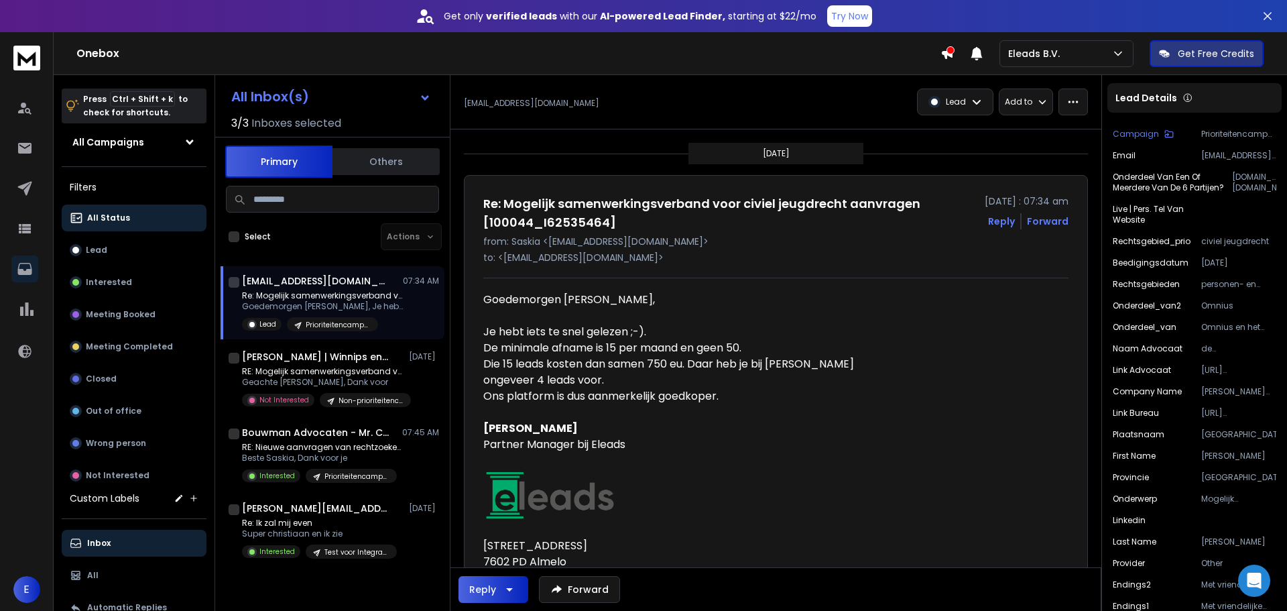
scroll to position [5831, 0]
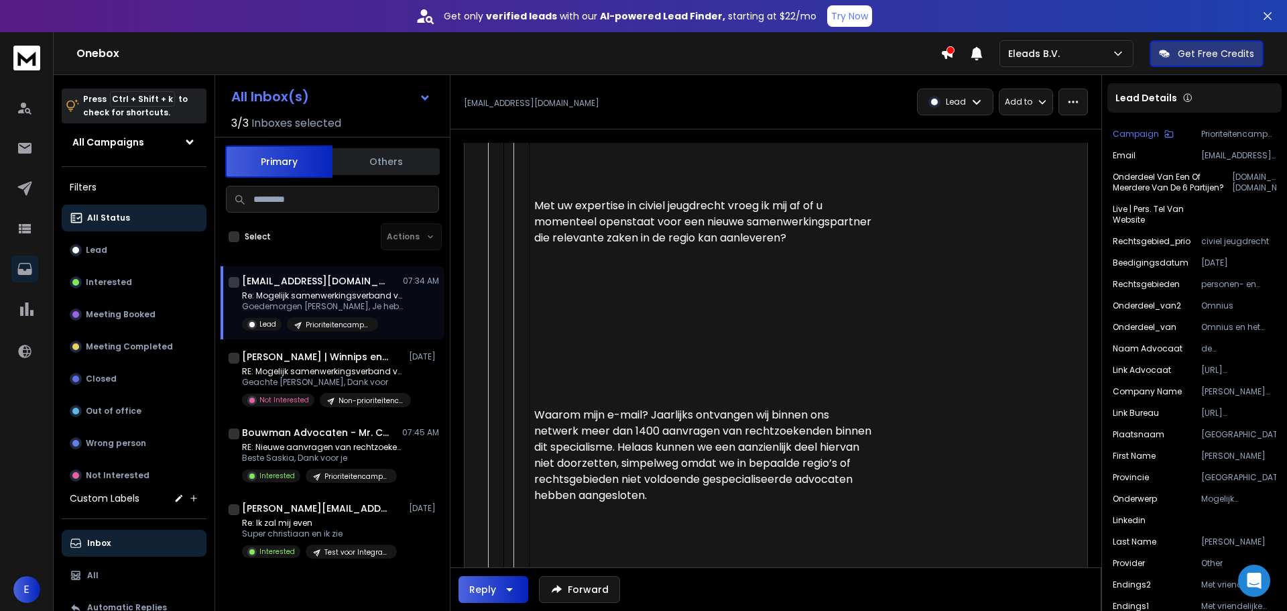
click at [351, 275] on h1 "[EMAIL_ADDRESS][DOMAIN_NAME]" at bounding box center [315, 280] width 147 height 13
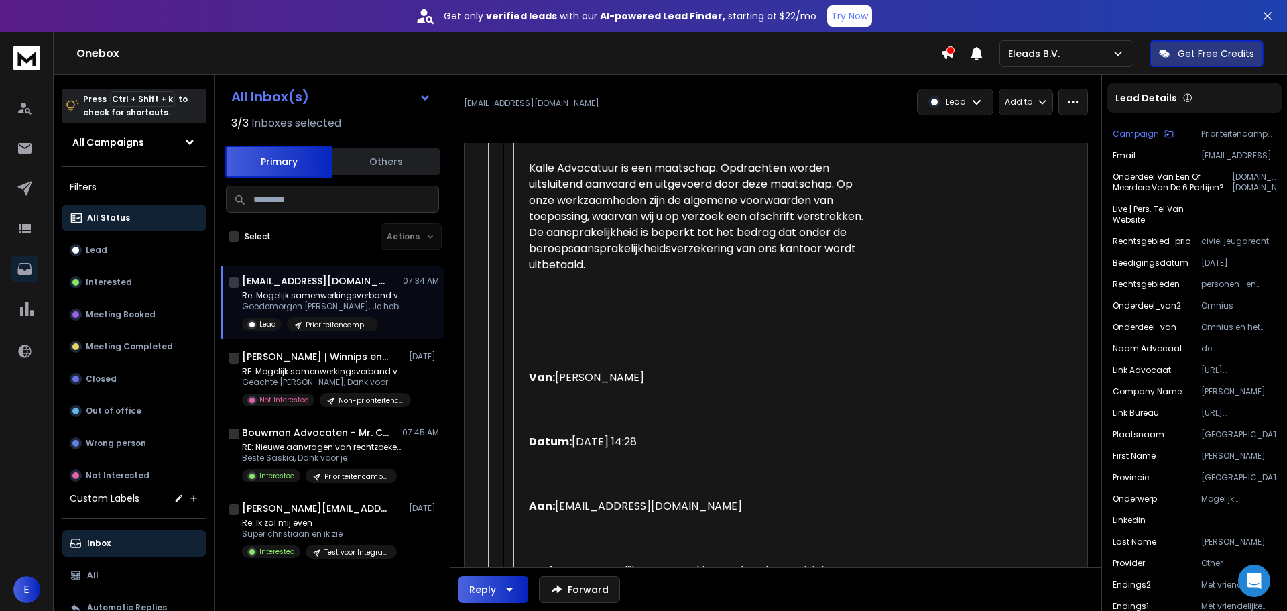
scroll to position [4893, 0]
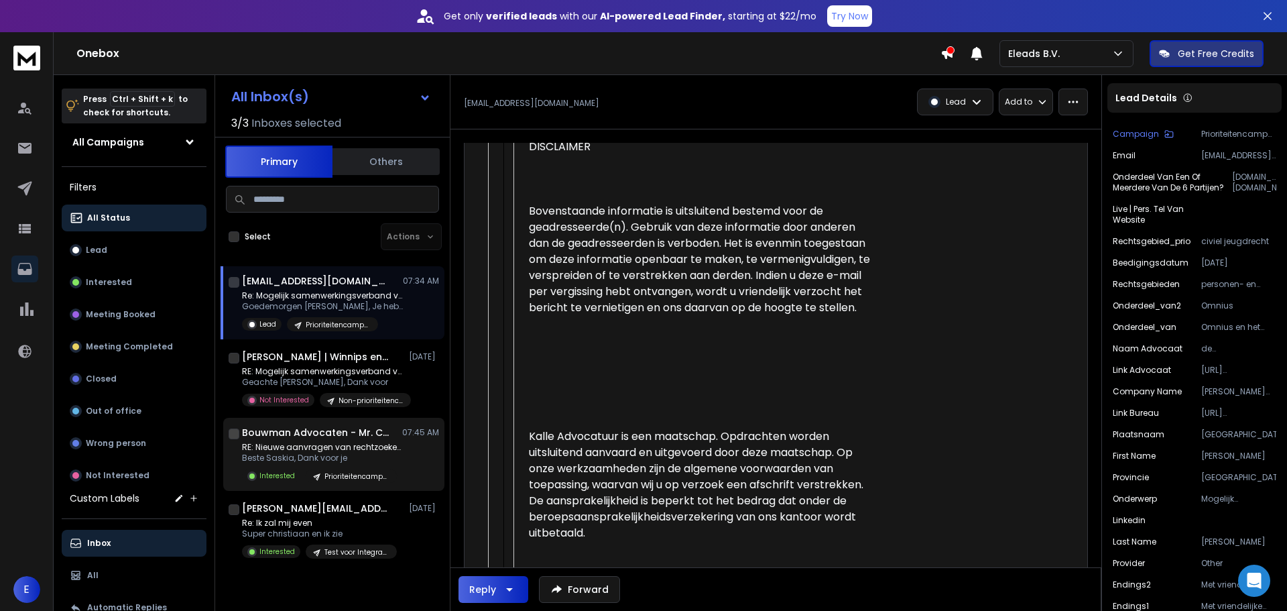
click at [301, 436] on h1 "Bouwman Advocaten - Mr. C.A.M.J. de Wit" at bounding box center [315, 432] width 147 height 13
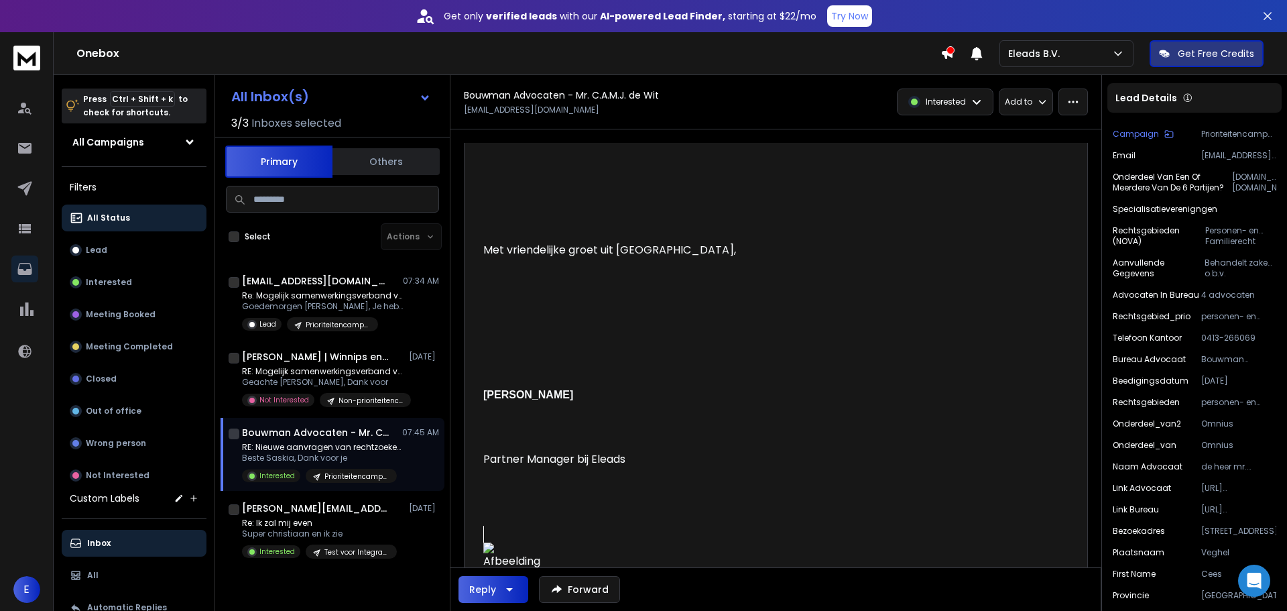
scroll to position [2490, 0]
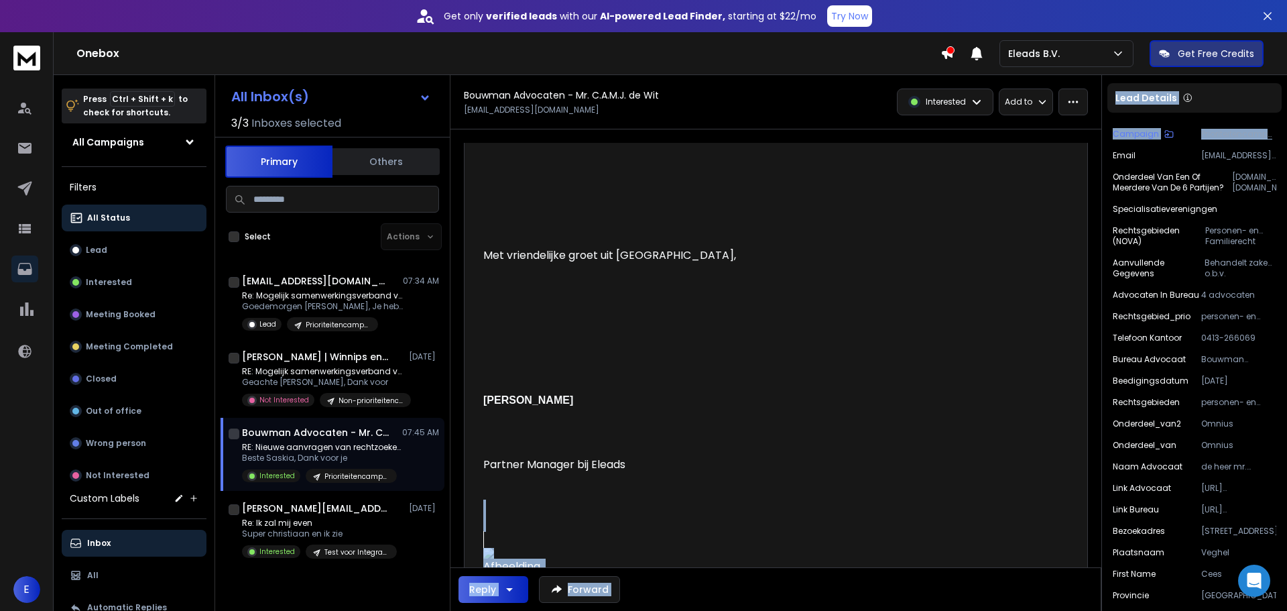
drag, startPoint x: 1093, startPoint y: 528, endPoint x: 1105, endPoint y: 154, distance: 374.2
click at [1105, 154] on div "All Inbox(s) 3 / 3 Inboxes selected Primary Others Select Actions mkalle@kalle-…" at bounding box center [750, 380] width 1072 height 611
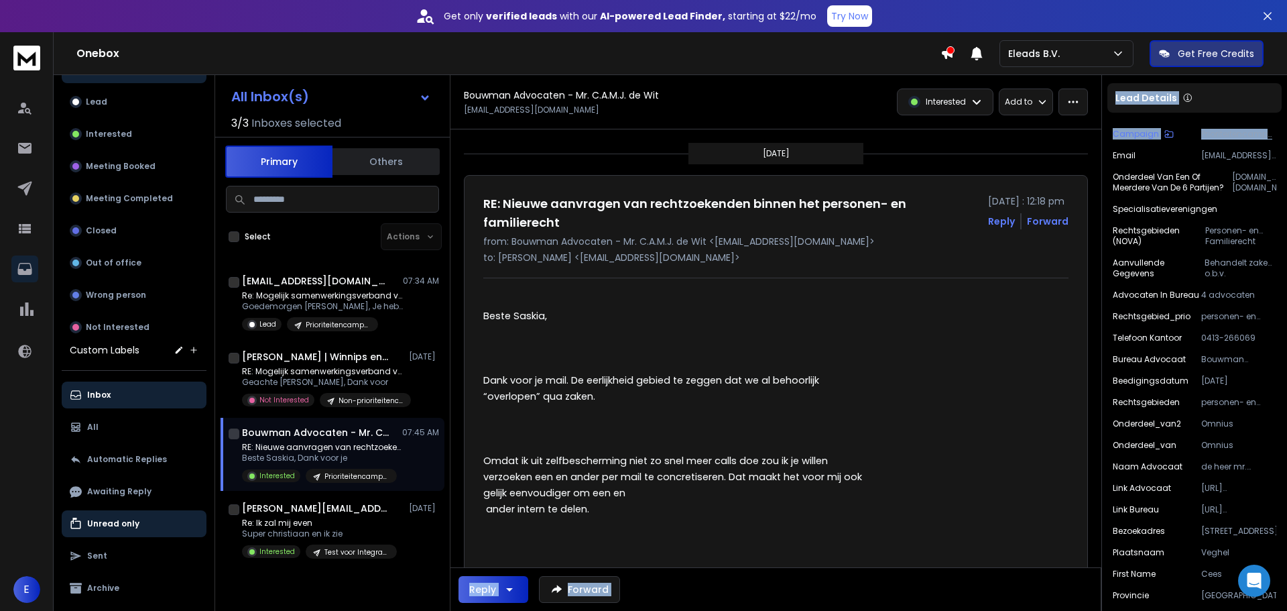
scroll to position [160, 0]
click at [101, 549] on p "Sent" at bounding box center [97, 554] width 20 height 11
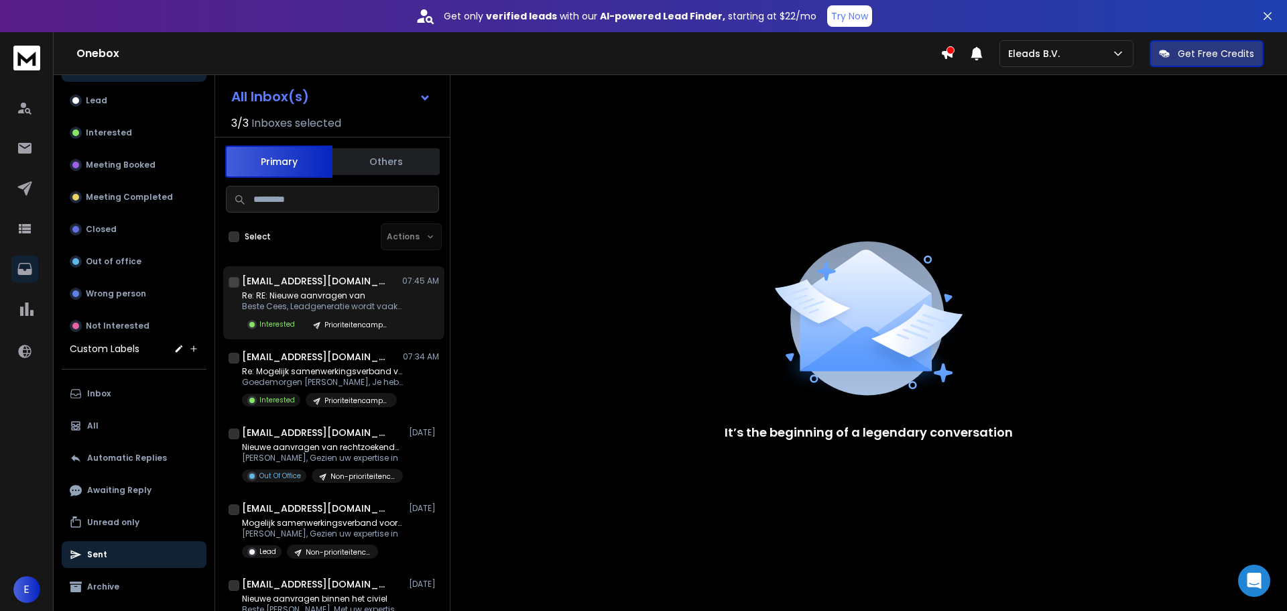
click at [330, 288] on div "dewit@bouwmanadvocaten.nl 07:45 AM Re: RE: Nieuwe aanvragen van Beste Cees, Lea…" at bounding box center [340, 302] width 197 height 57
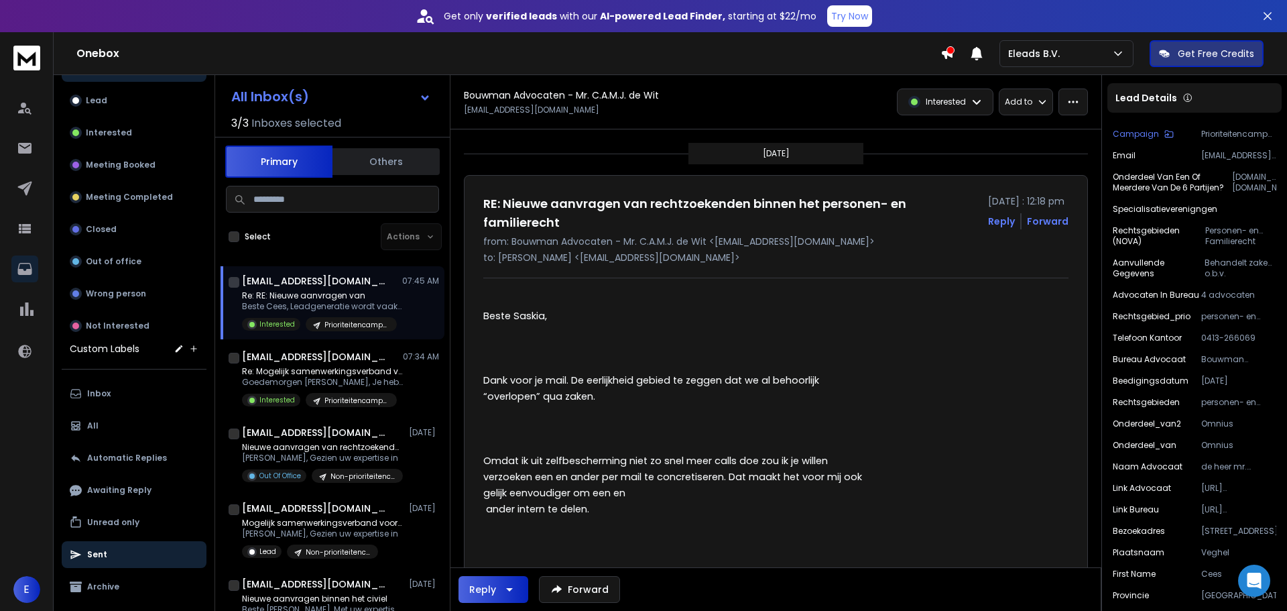
click at [321, 290] on div "dewit@bouwmanadvocaten.nl 07:45 AM Re: RE: Nieuwe aanvragen van Beste Cees, Lea…" at bounding box center [340, 302] width 197 height 57
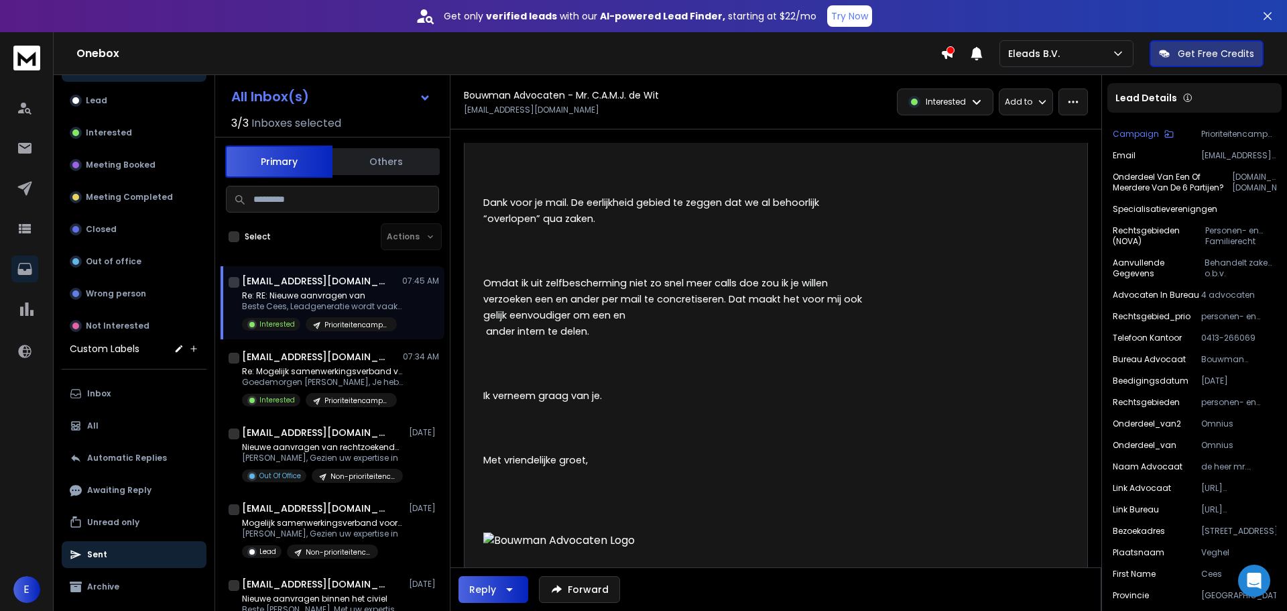
scroll to position [0, 0]
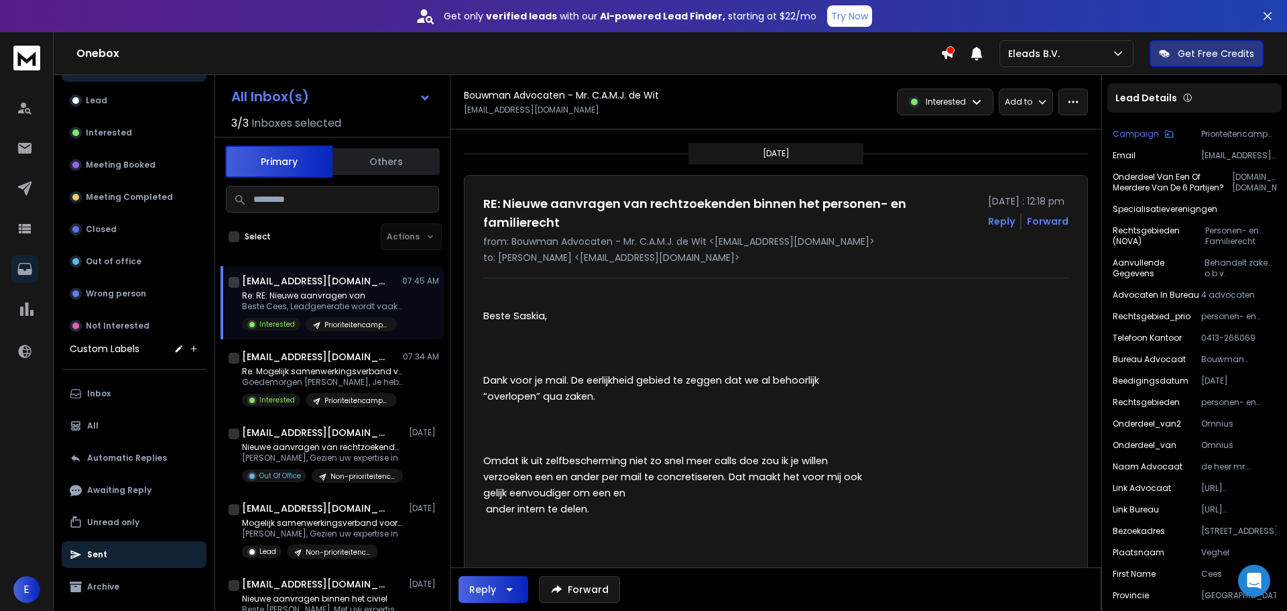
click at [373, 302] on p "Beste Cees, Leadgeneratie wordt vaak ingezet" at bounding box center [322, 306] width 161 height 11
click at [312, 305] on p "Beste Cees, Leadgeneratie wordt vaak ingezet" at bounding box center [322, 306] width 161 height 11
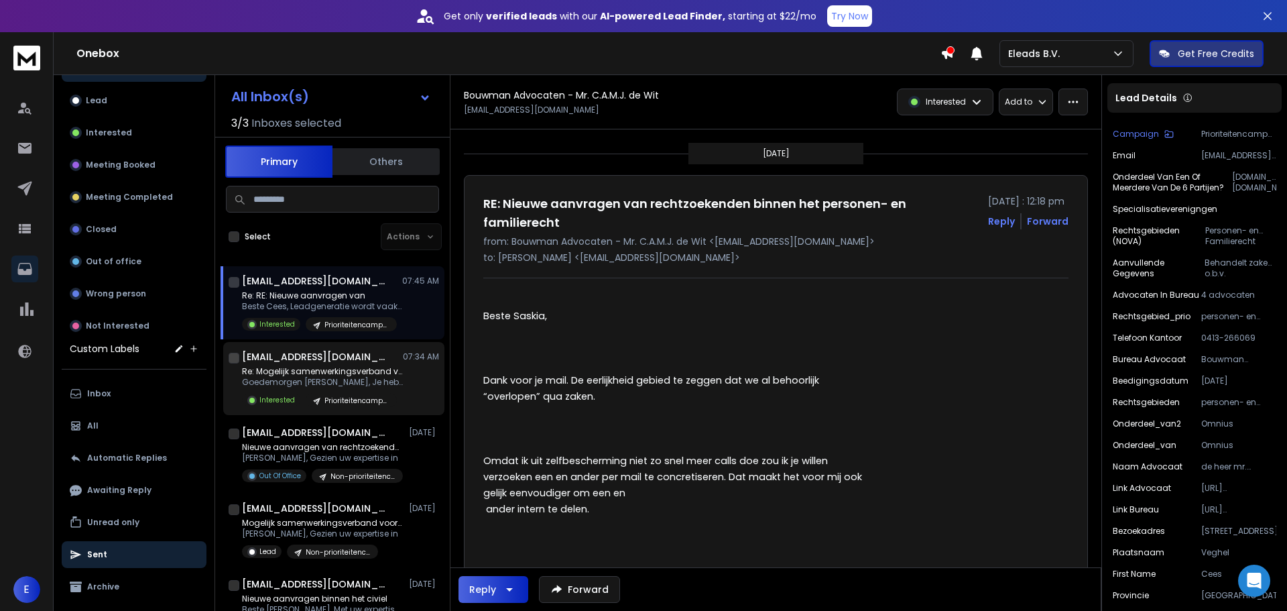
click at [319, 381] on p "Goedemorgen [PERSON_NAME], Je hebt iets te" at bounding box center [322, 382] width 161 height 11
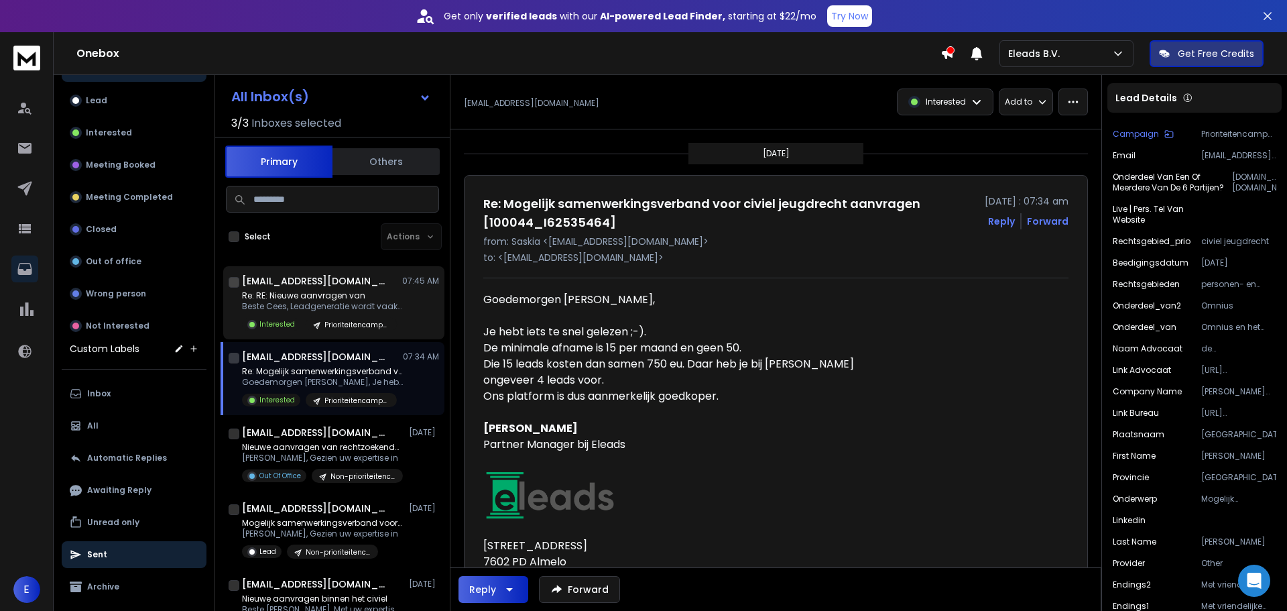
click at [323, 304] on p "Beste Cees, Leadgeneratie wordt vaak ingezet" at bounding box center [322, 306] width 161 height 11
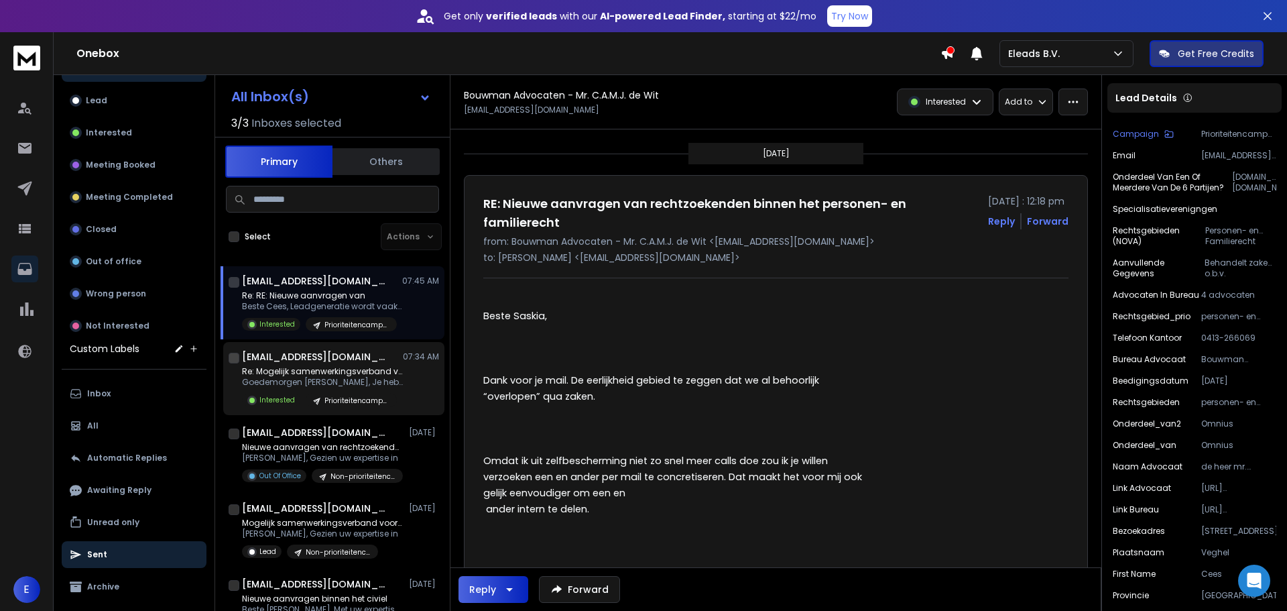
click at [310, 353] on h1 "[EMAIL_ADDRESS][DOMAIN_NAME]" at bounding box center [315, 356] width 147 height 13
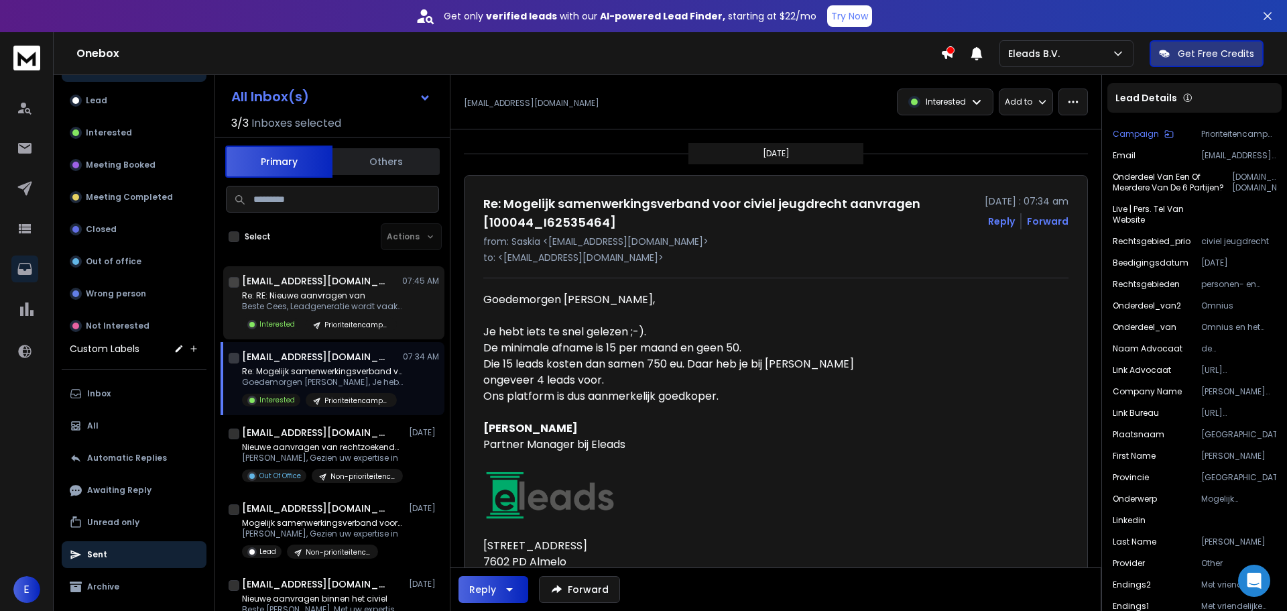
click at [340, 270] on div "dewit@bouwmanadvocaten.nl 07:45 AM Re: RE: Nieuwe aanvragen van Beste Cees, Lea…" at bounding box center [333, 302] width 221 height 73
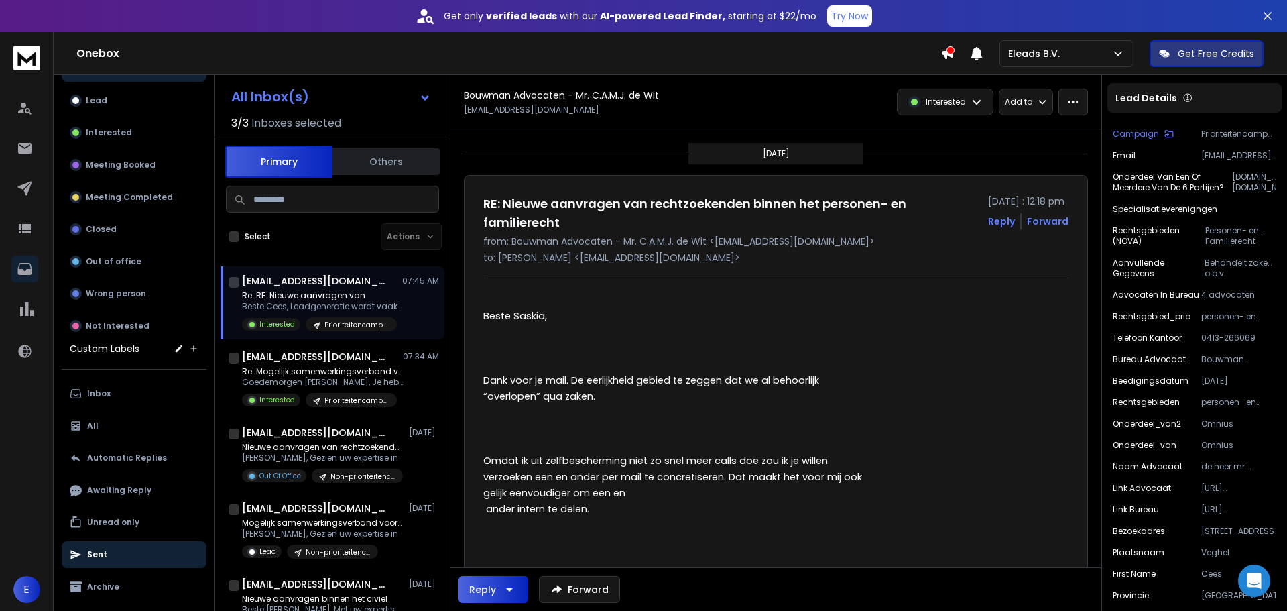
click at [426, 279] on p "07:45 AM" at bounding box center [420, 280] width 37 height 11
click at [99, 388] on p "Inbox" at bounding box center [98, 393] width 23 height 11
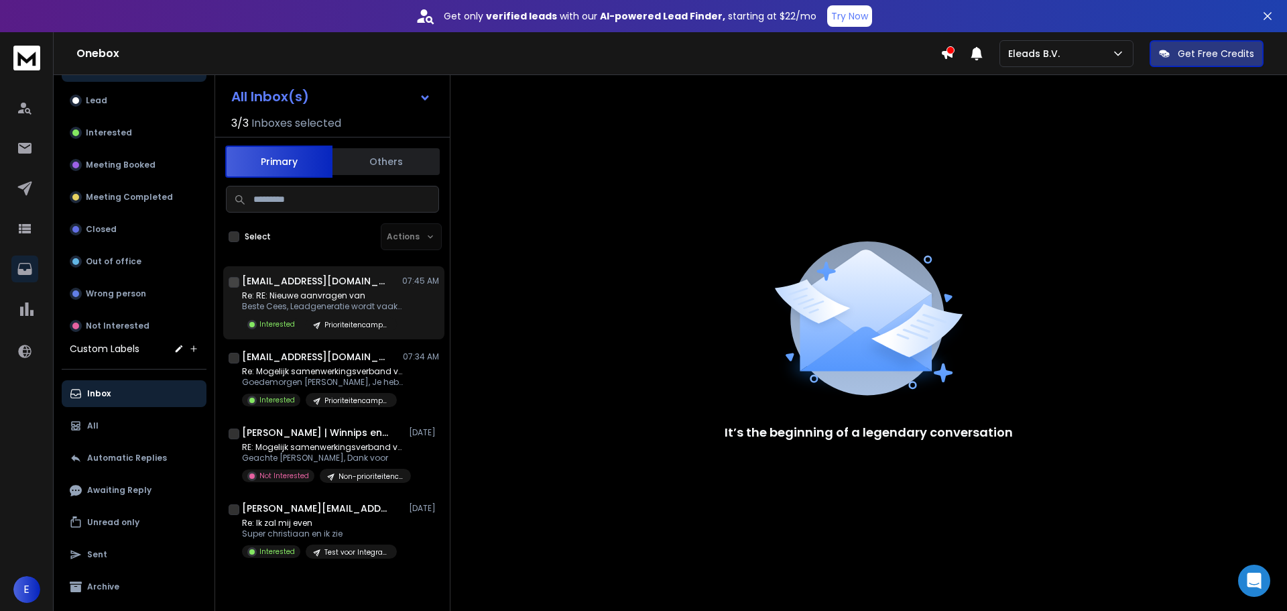
click at [314, 281] on h1 "[EMAIL_ADDRESS][DOMAIN_NAME]" at bounding box center [315, 280] width 147 height 13
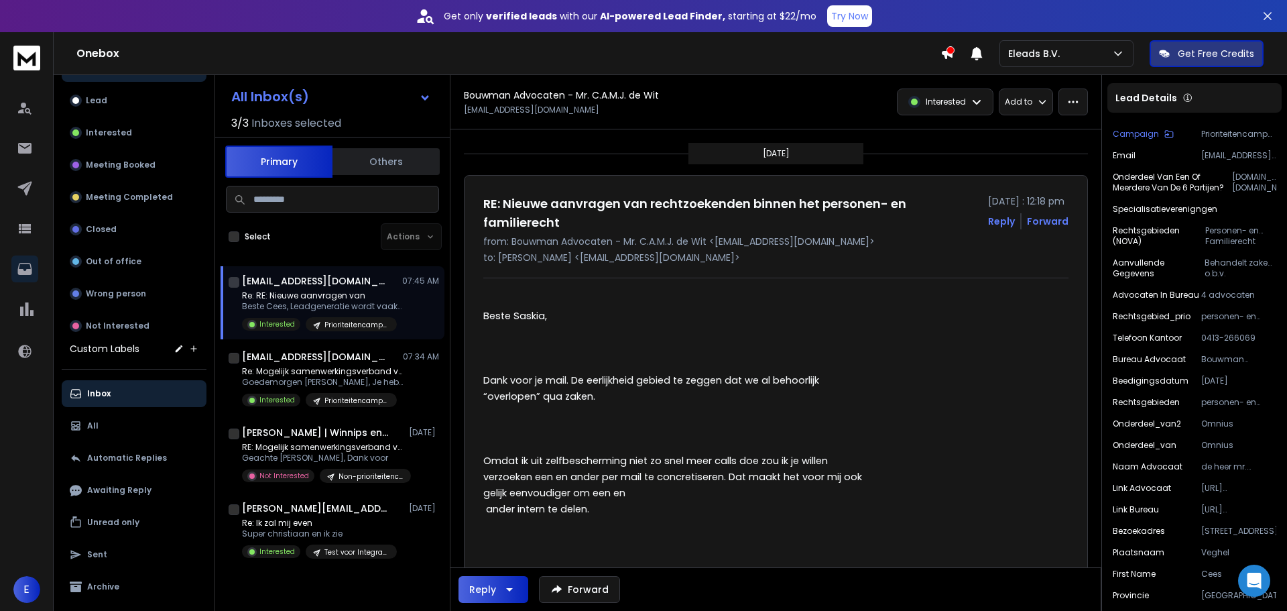
click at [314, 281] on h1 "[EMAIL_ADDRESS][DOMAIN_NAME]" at bounding box center [315, 280] width 147 height 13
click at [104, 388] on p "Inbox" at bounding box center [98, 393] width 23 height 11
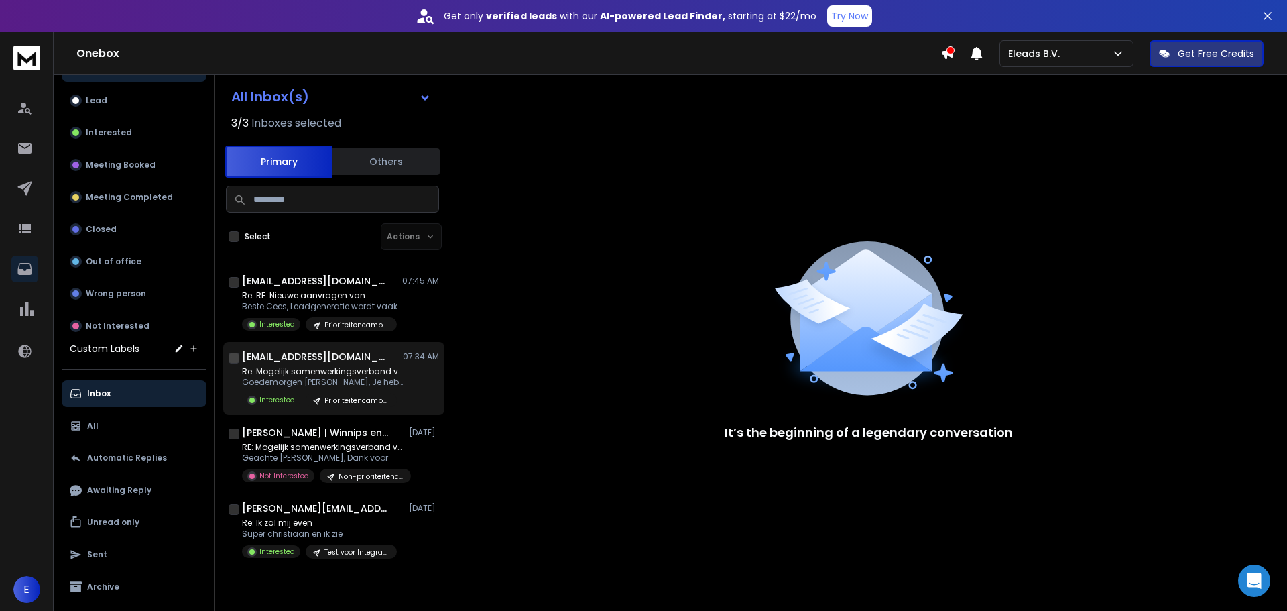
click at [279, 359] on h1 "[EMAIL_ADDRESS][DOMAIN_NAME]" at bounding box center [315, 356] width 147 height 13
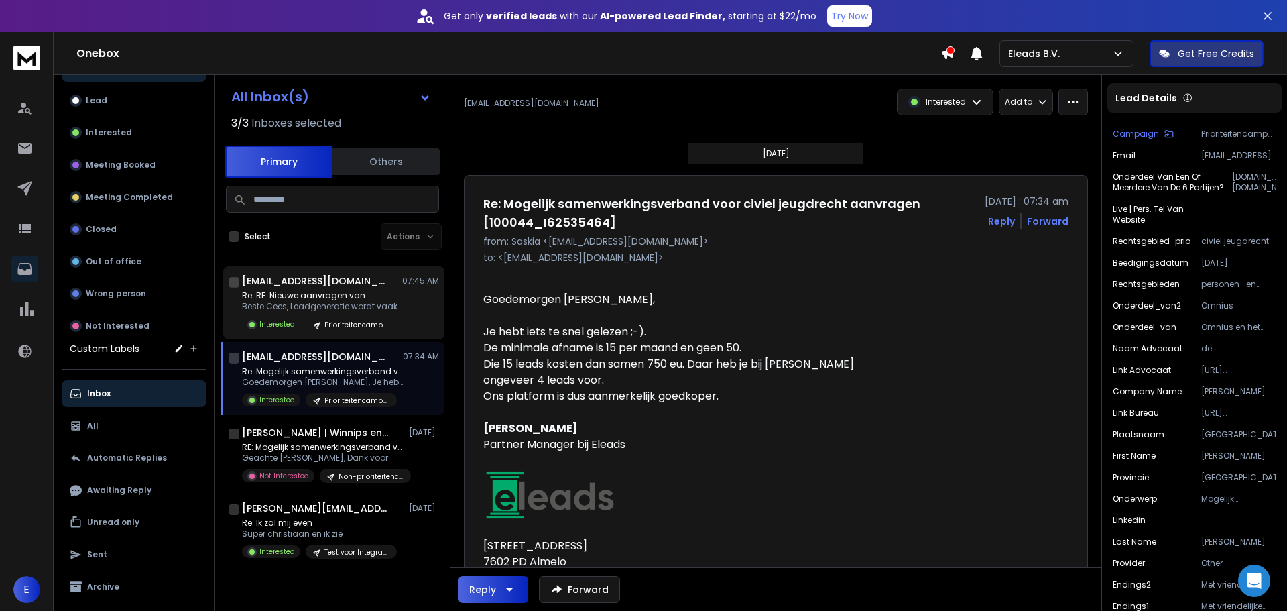
click at [363, 307] on p "Beste Cees, Leadgeneratie wordt vaak ingezet" at bounding box center [322, 306] width 161 height 11
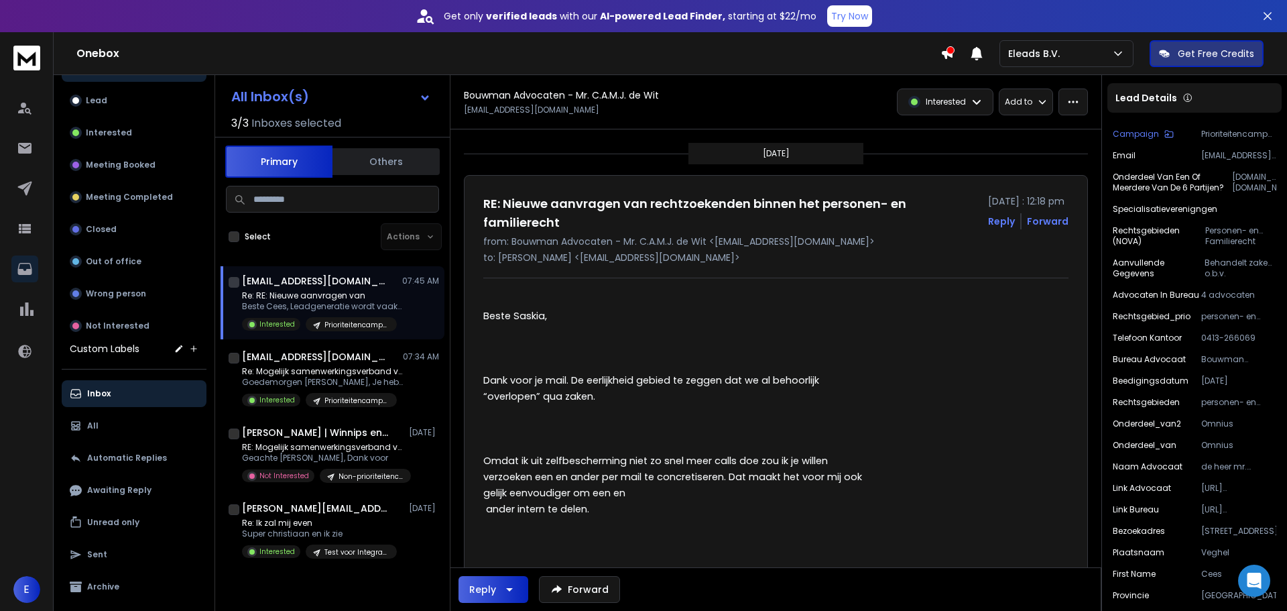
click at [599, 204] on h1 "RE: Nieuwe aanvragen van rechtzoekenden binnen het personen- en familierecht" at bounding box center [731, 213] width 497 height 38
click at [784, 151] on p "2 days ago" at bounding box center [776, 153] width 27 height 11
click at [294, 302] on p "Beste Cees, Leadgeneratie wordt vaak ingezet" at bounding box center [322, 306] width 161 height 11
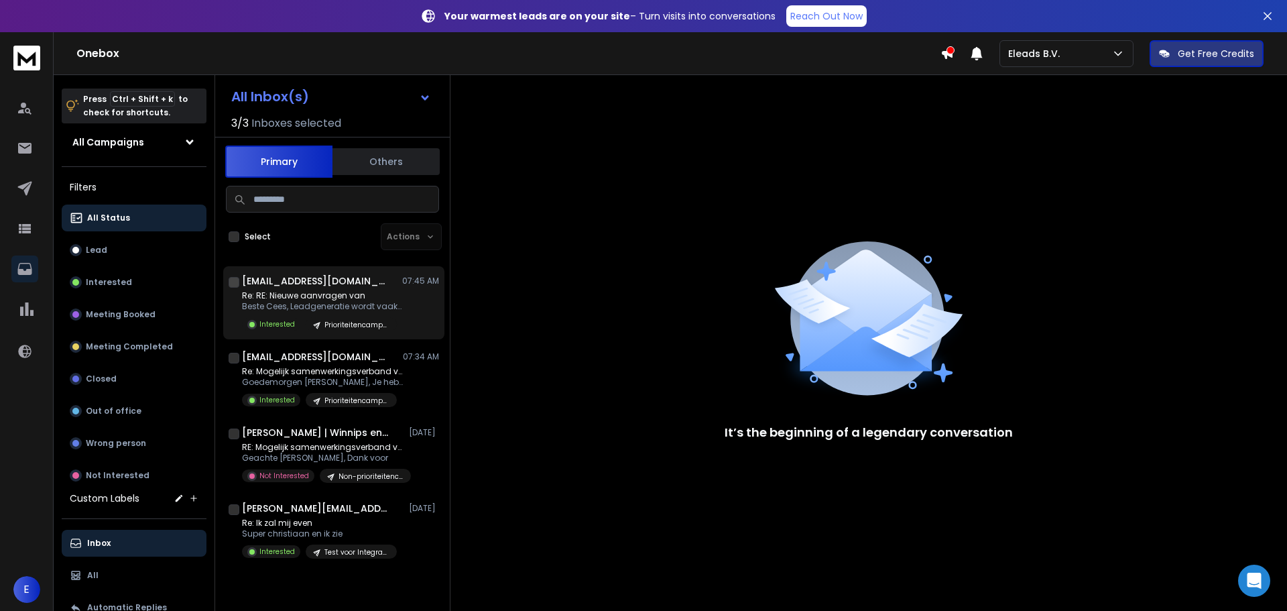
click at [326, 275] on h1 "[EMAIL_ADDRESS][DOMAIN_NAME]" at bounding box center [315, 280] width 147 height 13
